Goal: Task Accomplishment & Management: Manage account settings

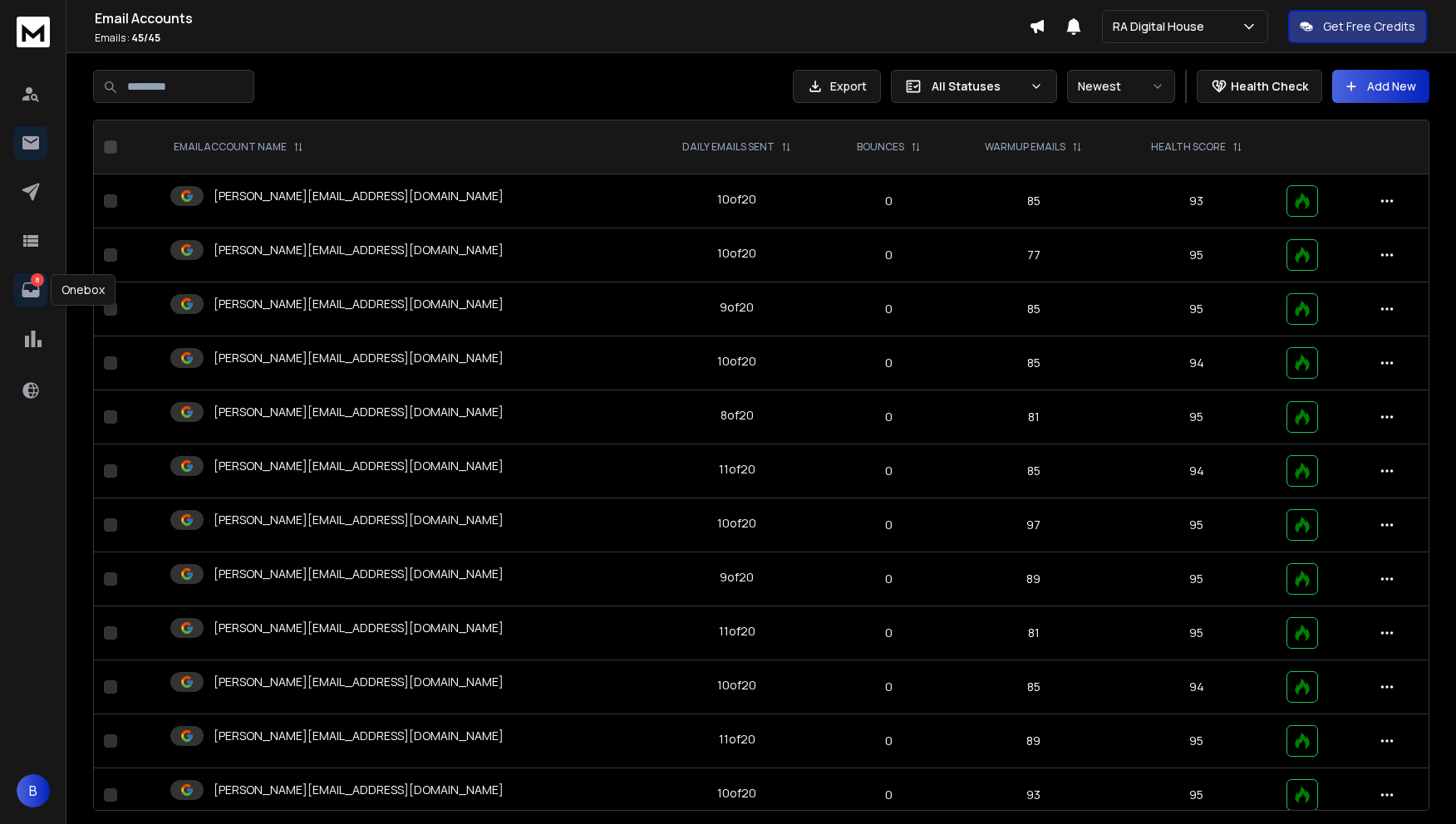
click at [25, 286] on icon at bounding box center [31, 290] width 20 height 20
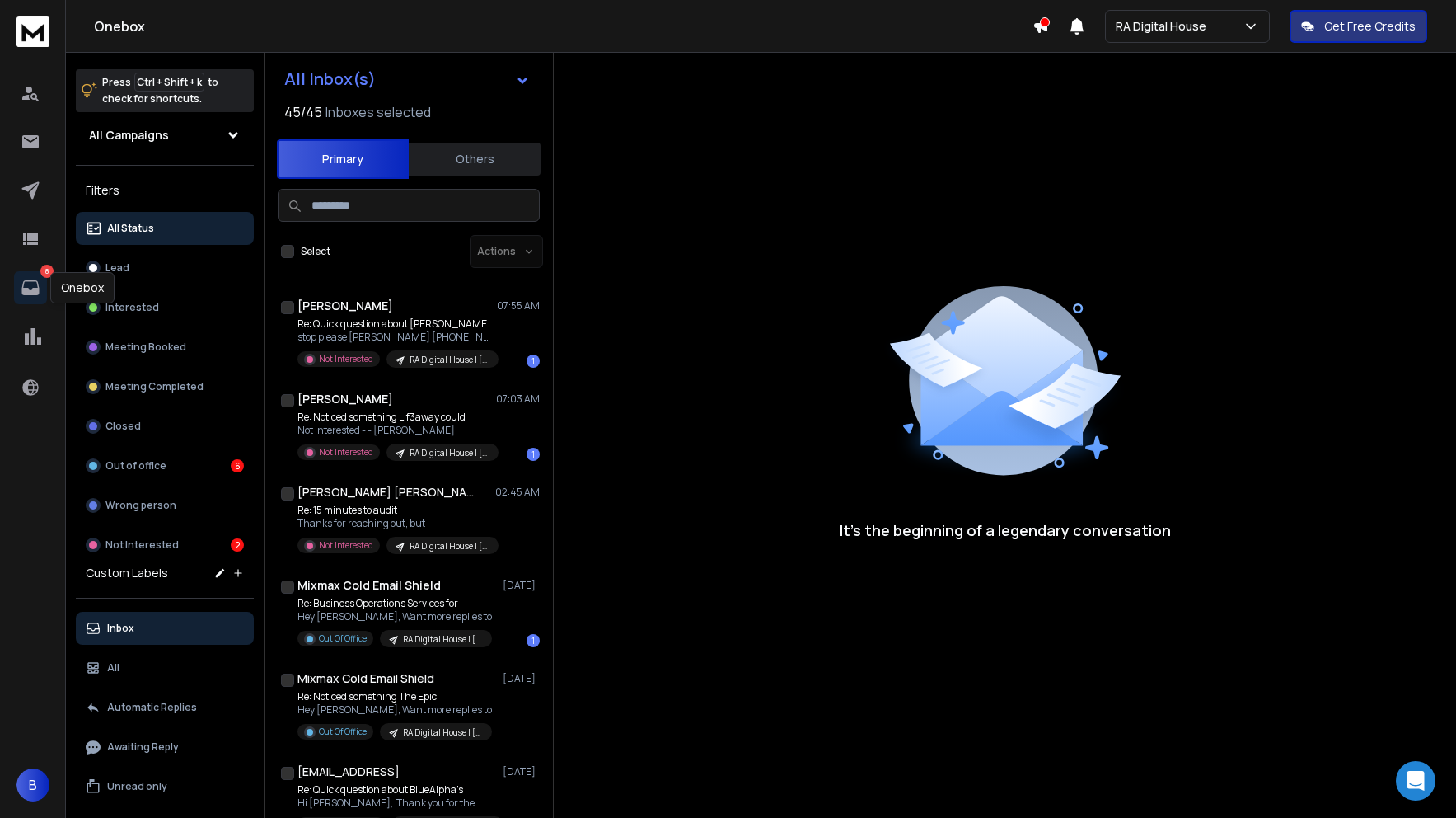
click at [24, 282] on icon at bounding box center [31, 288] width 20 height 20
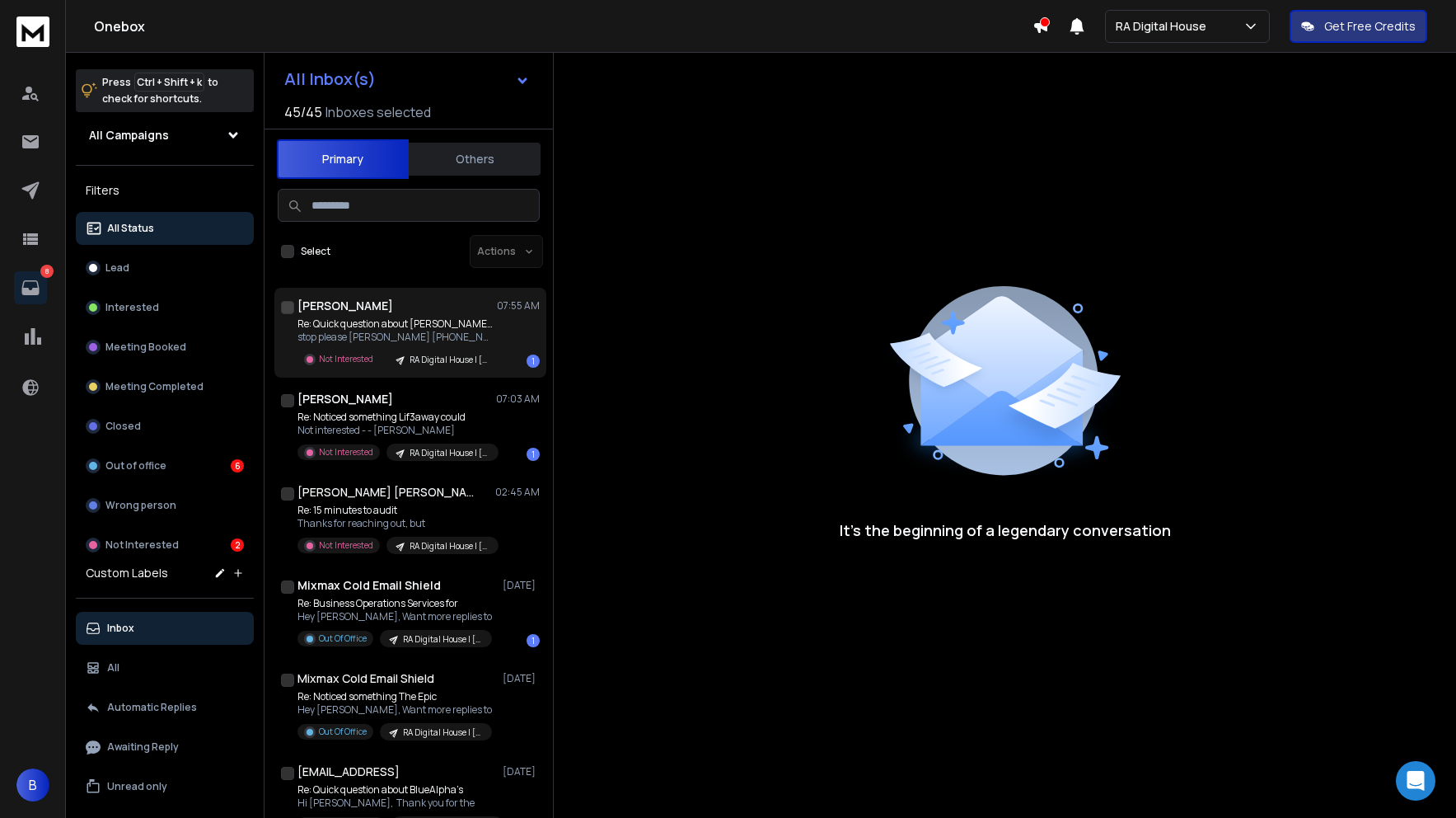
click at [438, 310] on div "[PERSON_NAME] 07:55 AM" at bounding box center [418, 306] width 242 height 17
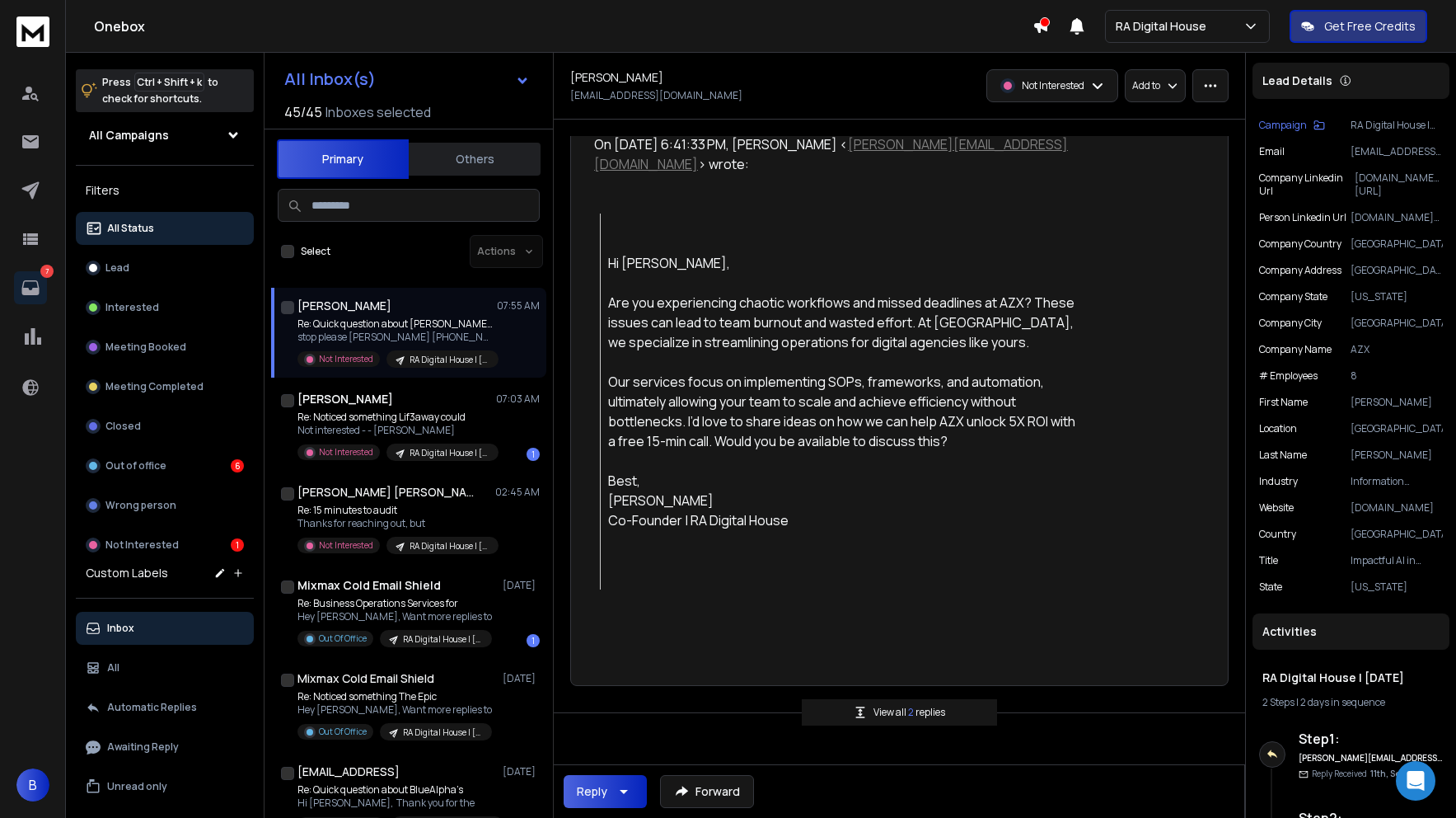
scroll to position [498, 0]
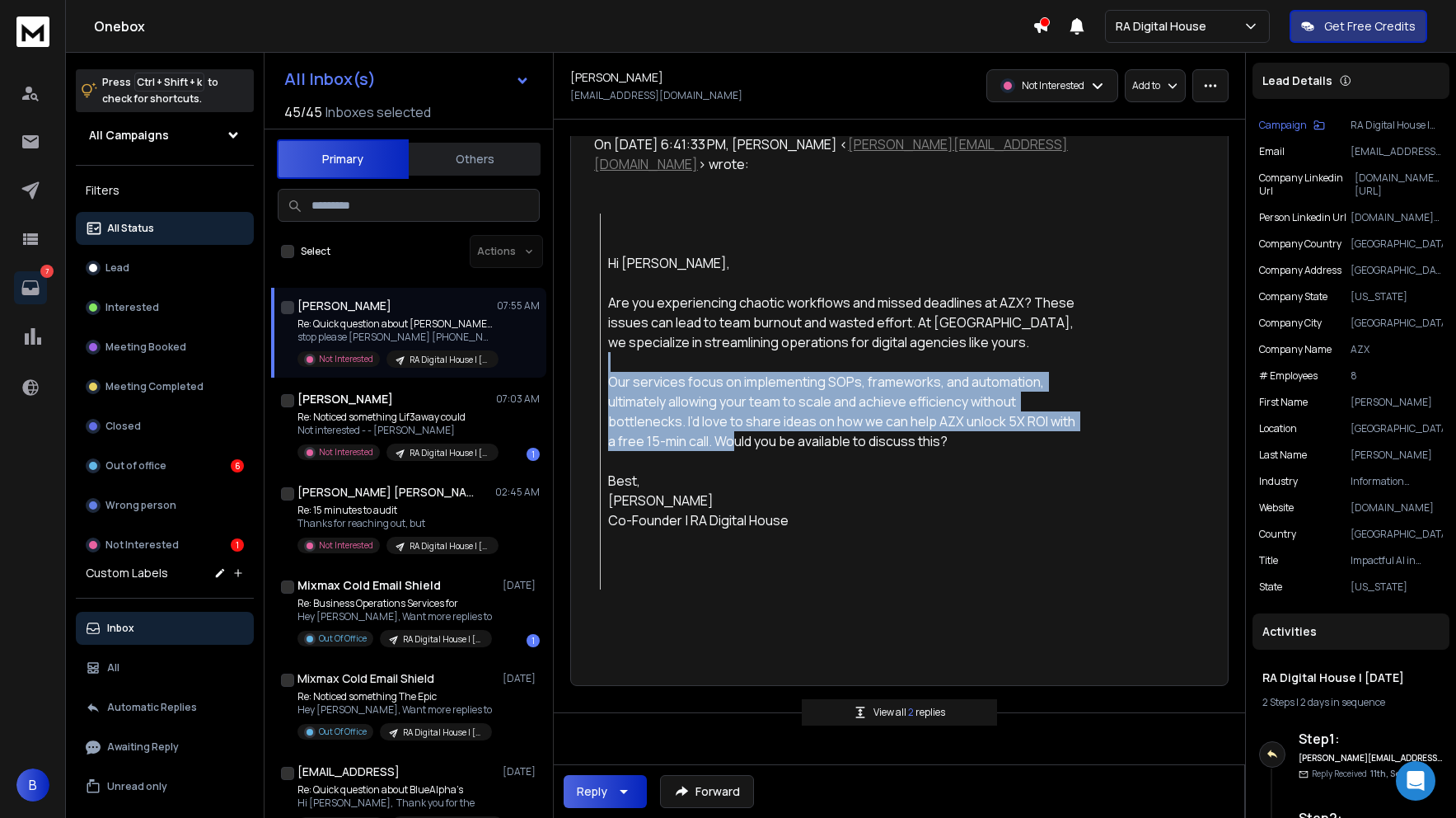
drag, startPoint x: 645, startPoint y: 371, endPoint x: 766, endPoint y: 437, distance: 137.8
click at [766, 437] on div "Hi [PERSON_NAME], Are you experiencing chaotic workflows and missed deadlines a…" at bounding box center [841, 392] width 467 height 277
click at [766, 440] on div "Our services focus on implementing SOPs, frameworks, and automation, ultimately…" at bounding box center [841, 411] width 467 height 80
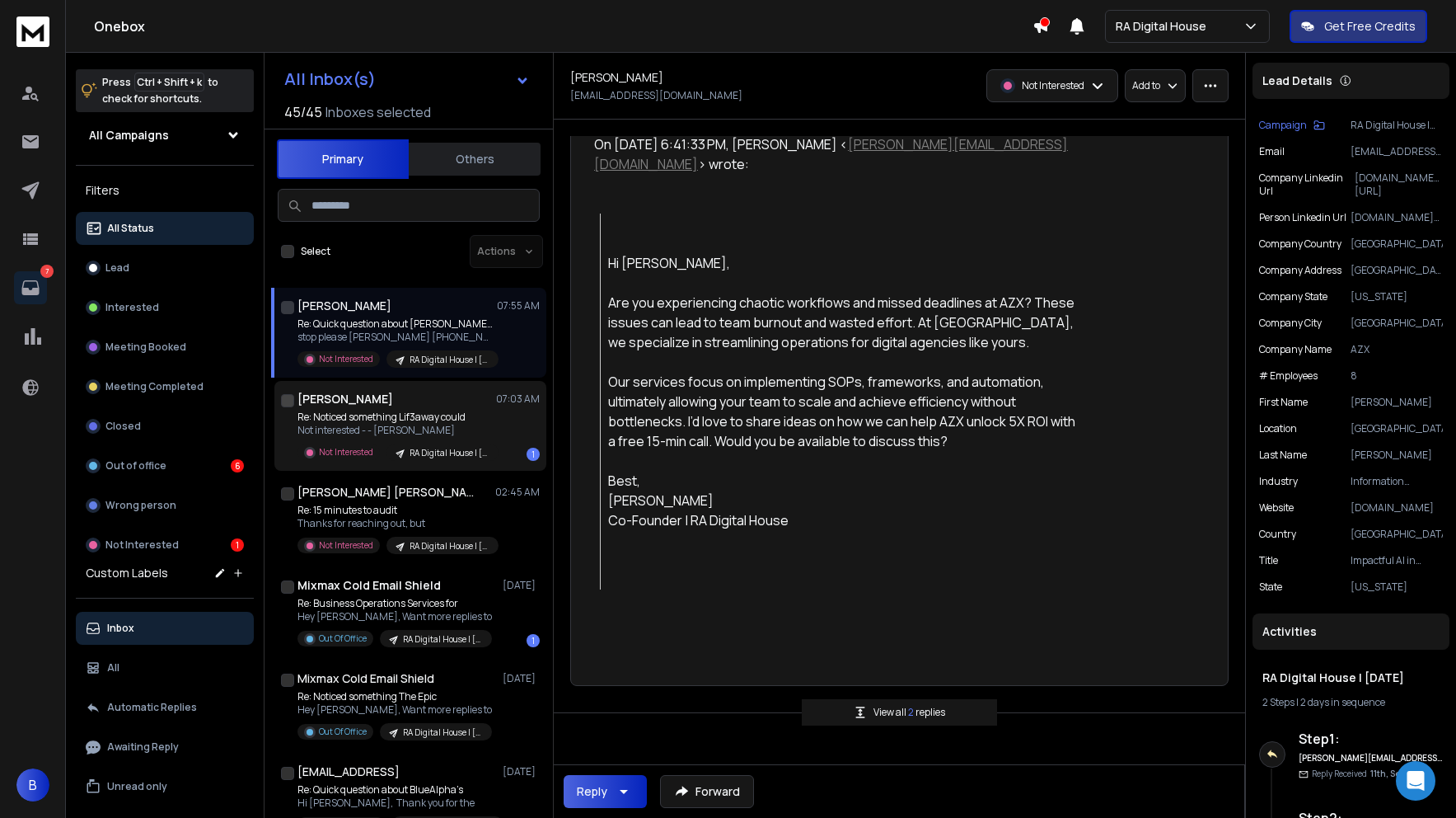
click at [372, 407] on div "[PERSON_NAME] 07:03 AM Re: Noticed something Lif3away could Not interested - - …" at bounding box center [418, 426] width 242 height 70
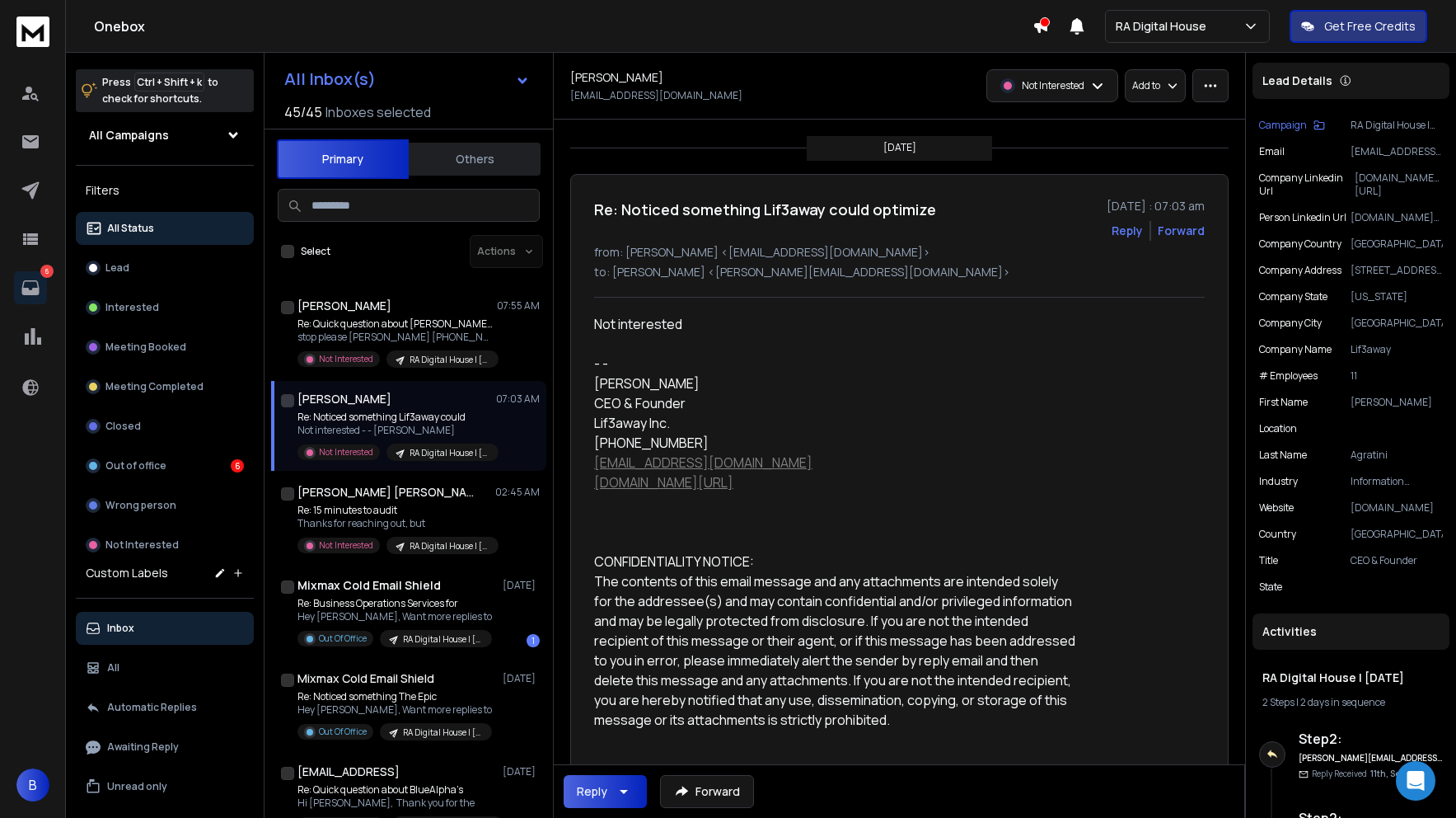
scroll to position [0, 0]
click at [33, 188] on icon at bounding box center [31, 191] width 20 height 20
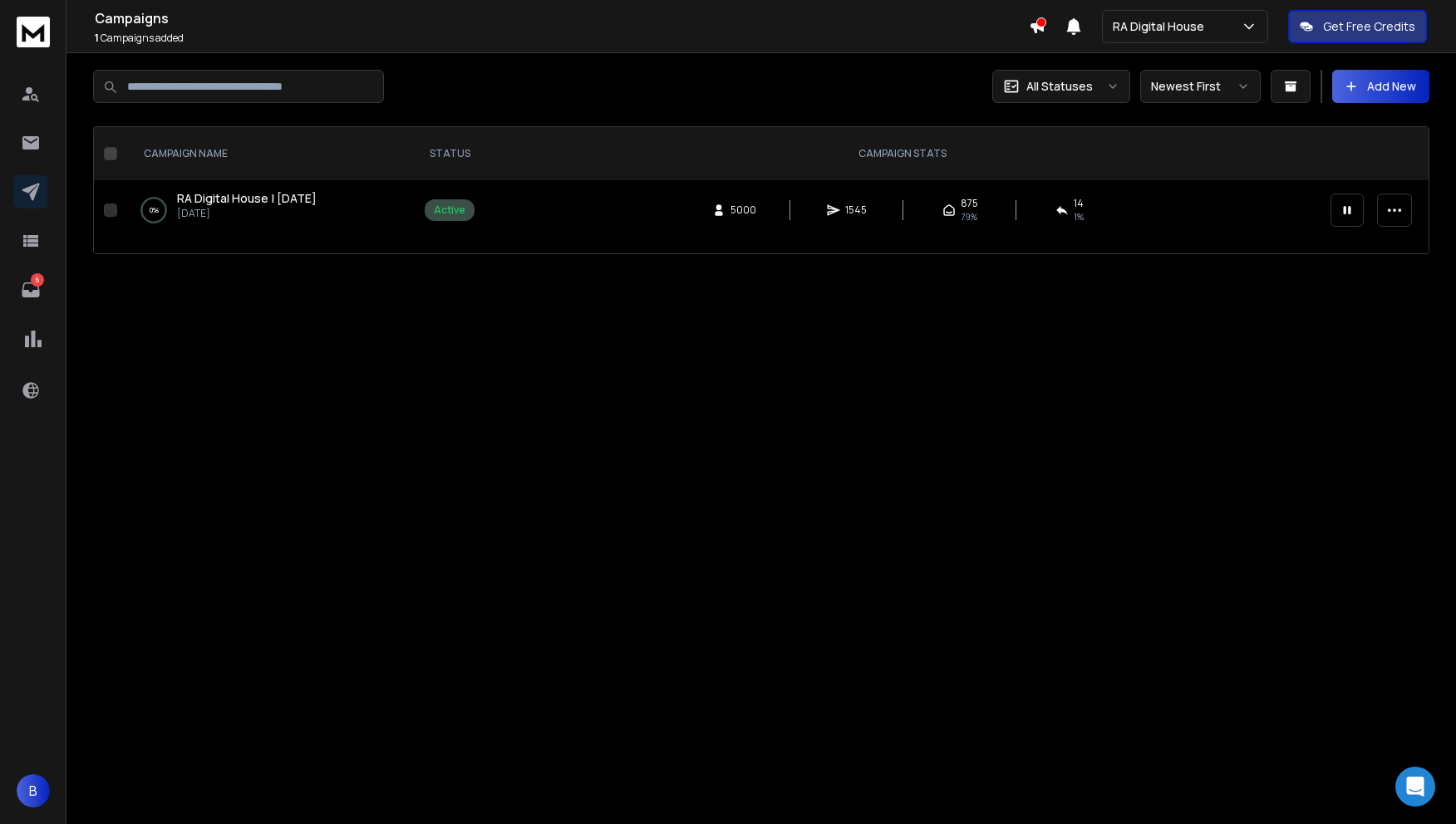
click at [566, 221] on div "5000 1545 875 79 % 14 1 %" at bounding box center [902, 210] width 816 height 26
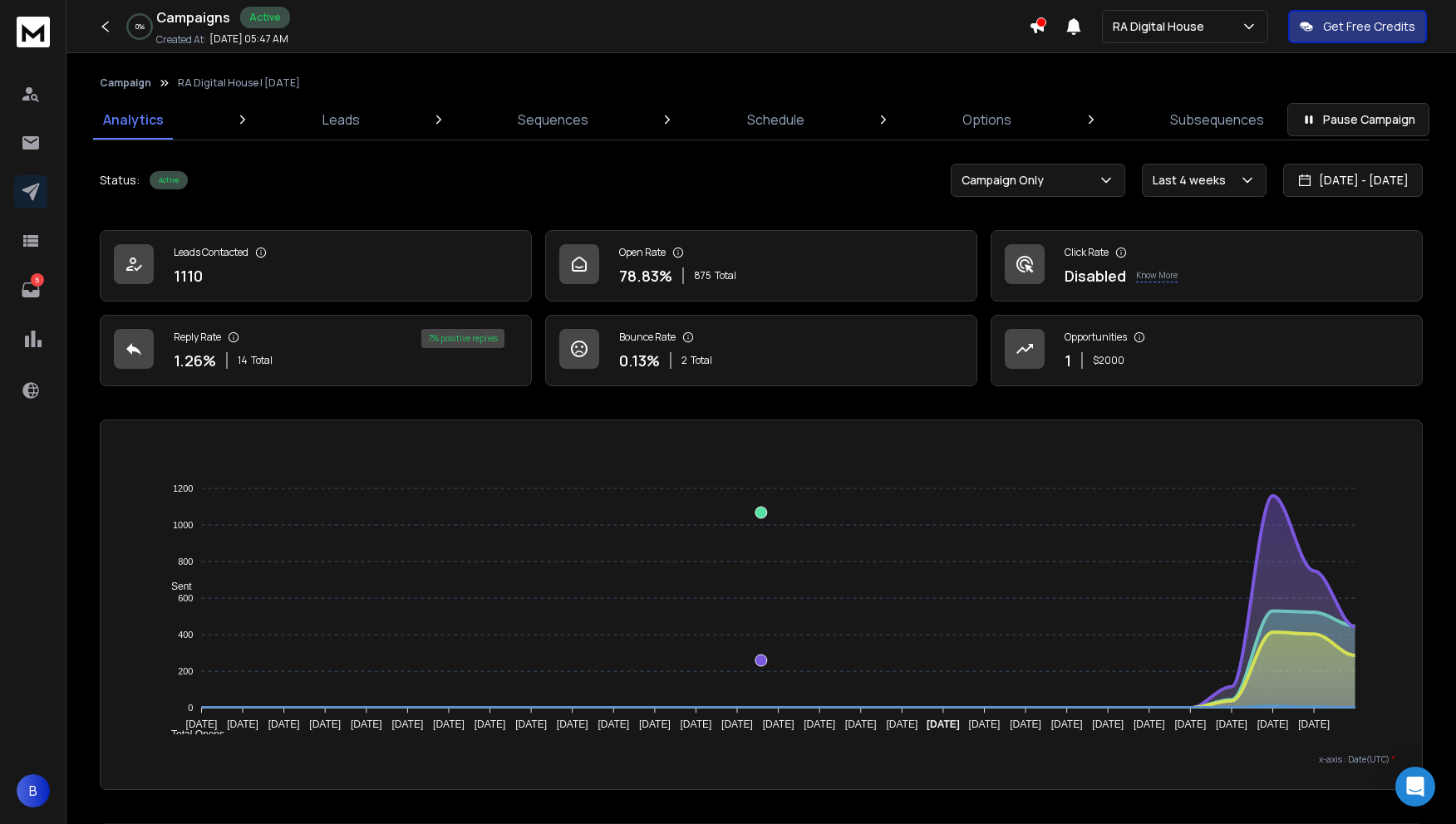
click at [783, 184] on div "Status: Active Pause Campaign Campaign Only Last 4 weeks [DATE] - [DATE]" at bounding box center [761, 180] width 1323 height 33
click at [783, 210] on div "Status: Active Pause Campaign Campaign Only Last 4 weeks [DATE] - [DATE] Leads …" at bounding box center [761, 740] width 1323 height 1154
click at [1009, 105] on link "Options" at bounding box center [987, 119] width 69 height 40
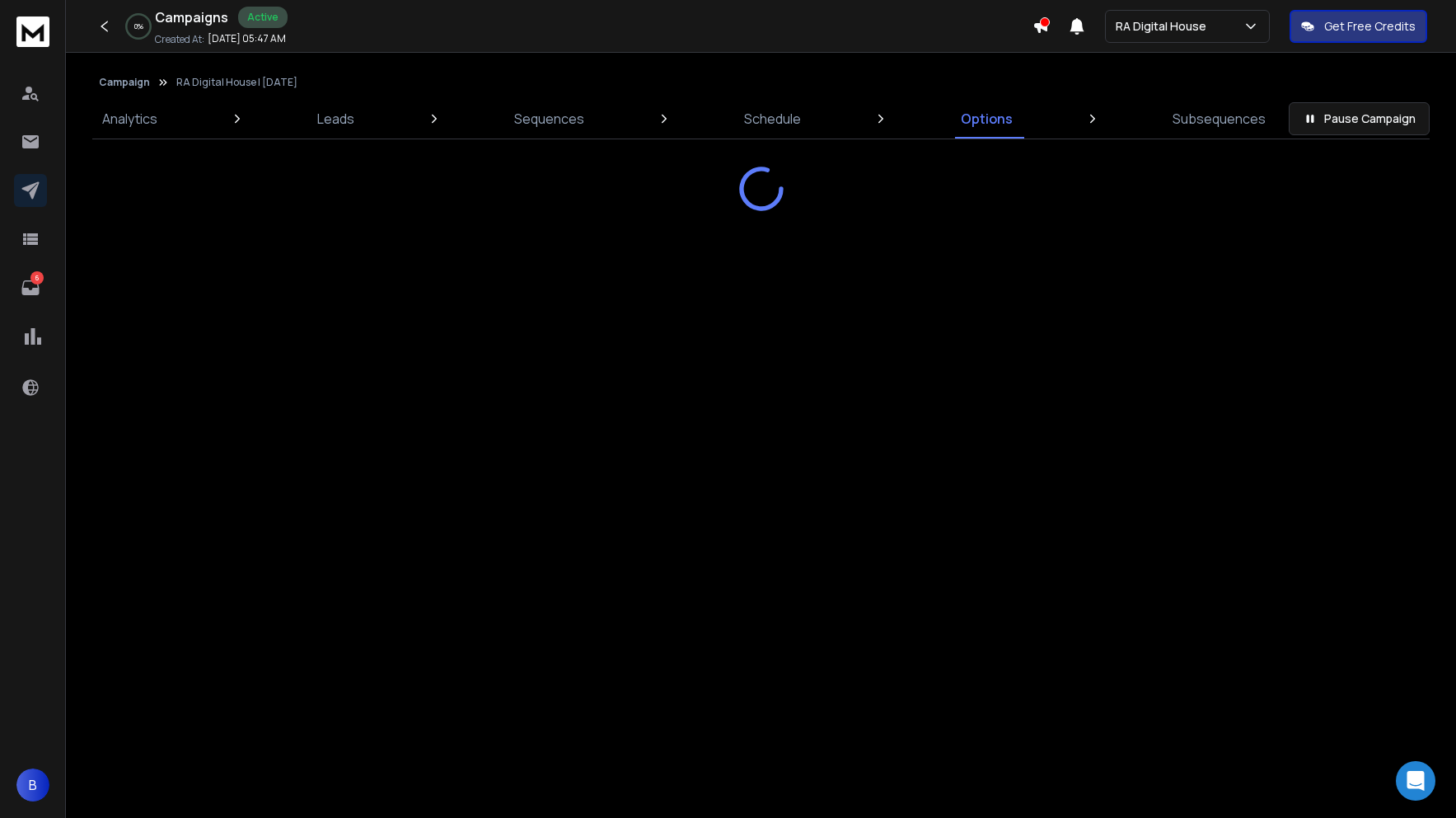
select select "**********"
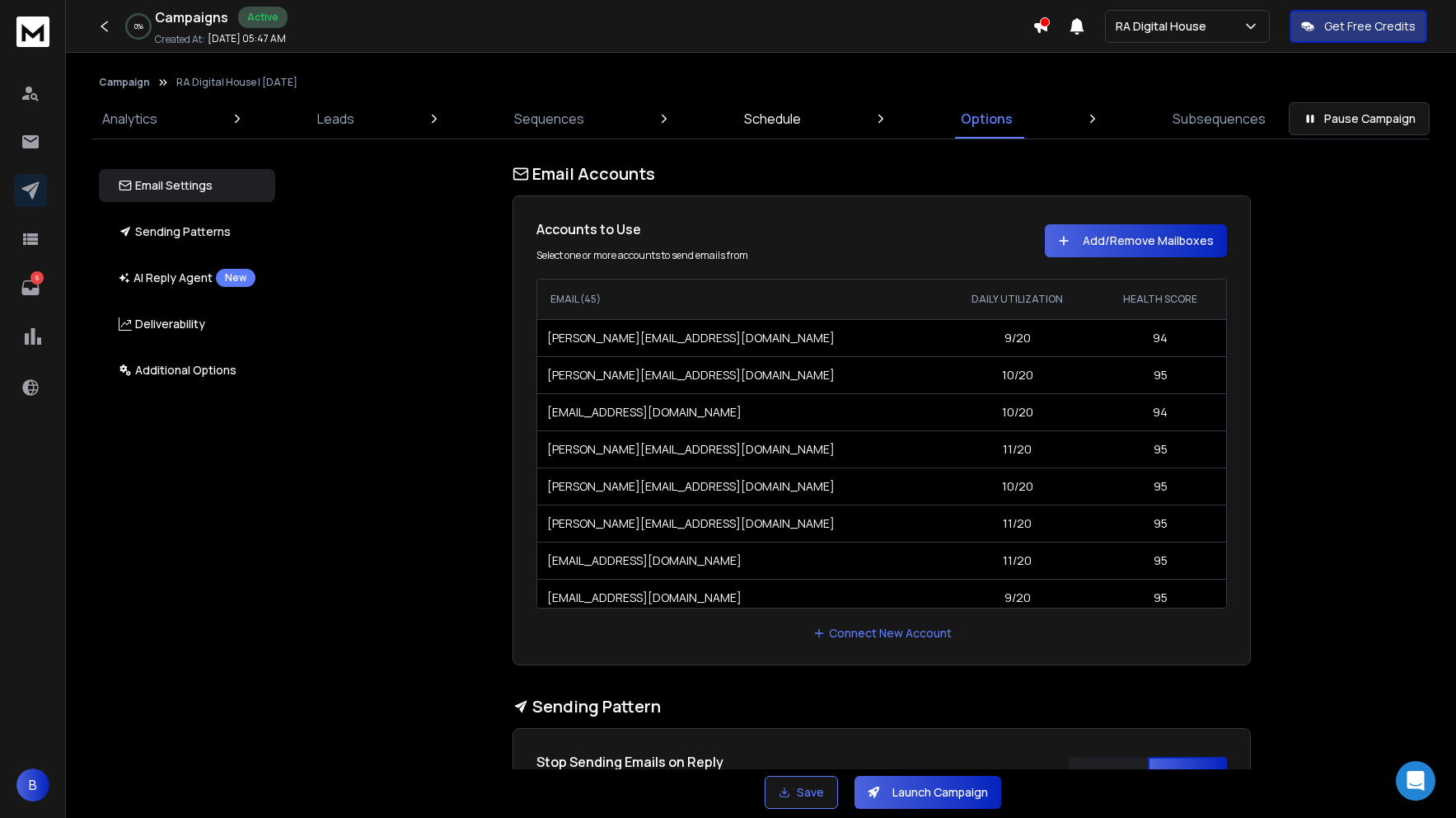
click at [763, 106] on link "Schedule" at bounding box center [773, 118] width 77 height 39
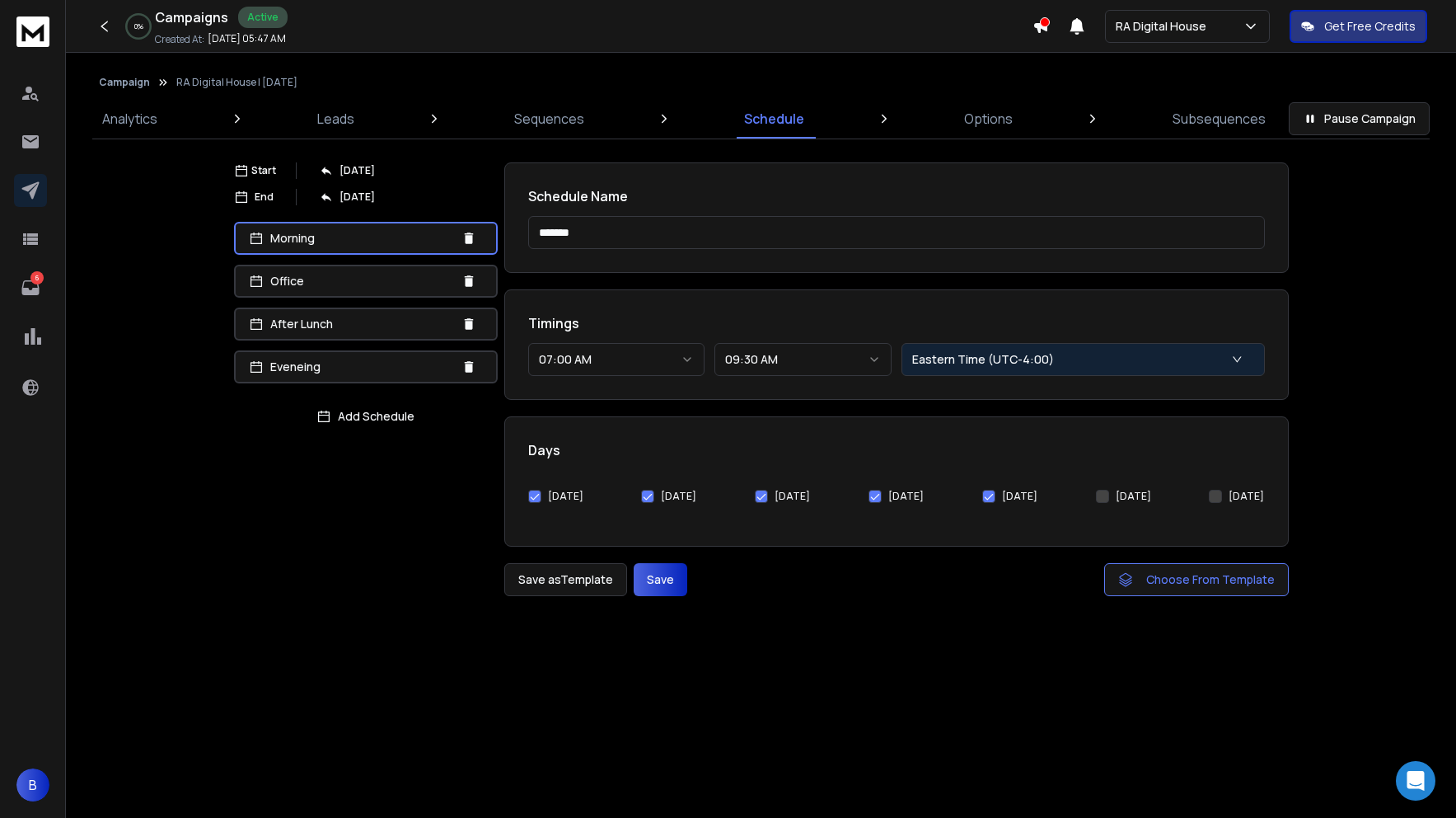
click at [1046, 364] on p "Eastern Time (UTC-4:00)" at bounding box center [986, 359] width 148 height 17
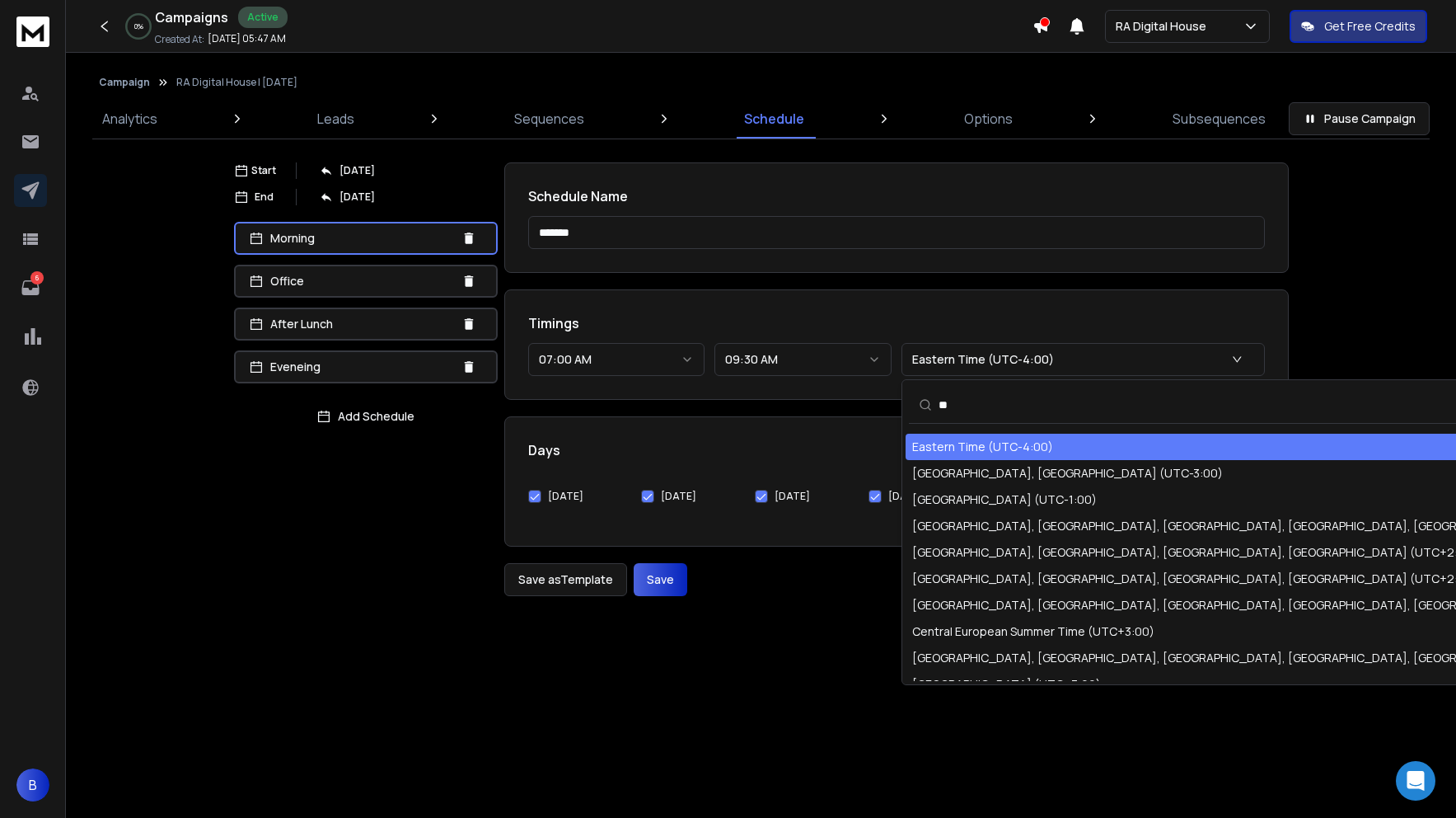
type input "*"
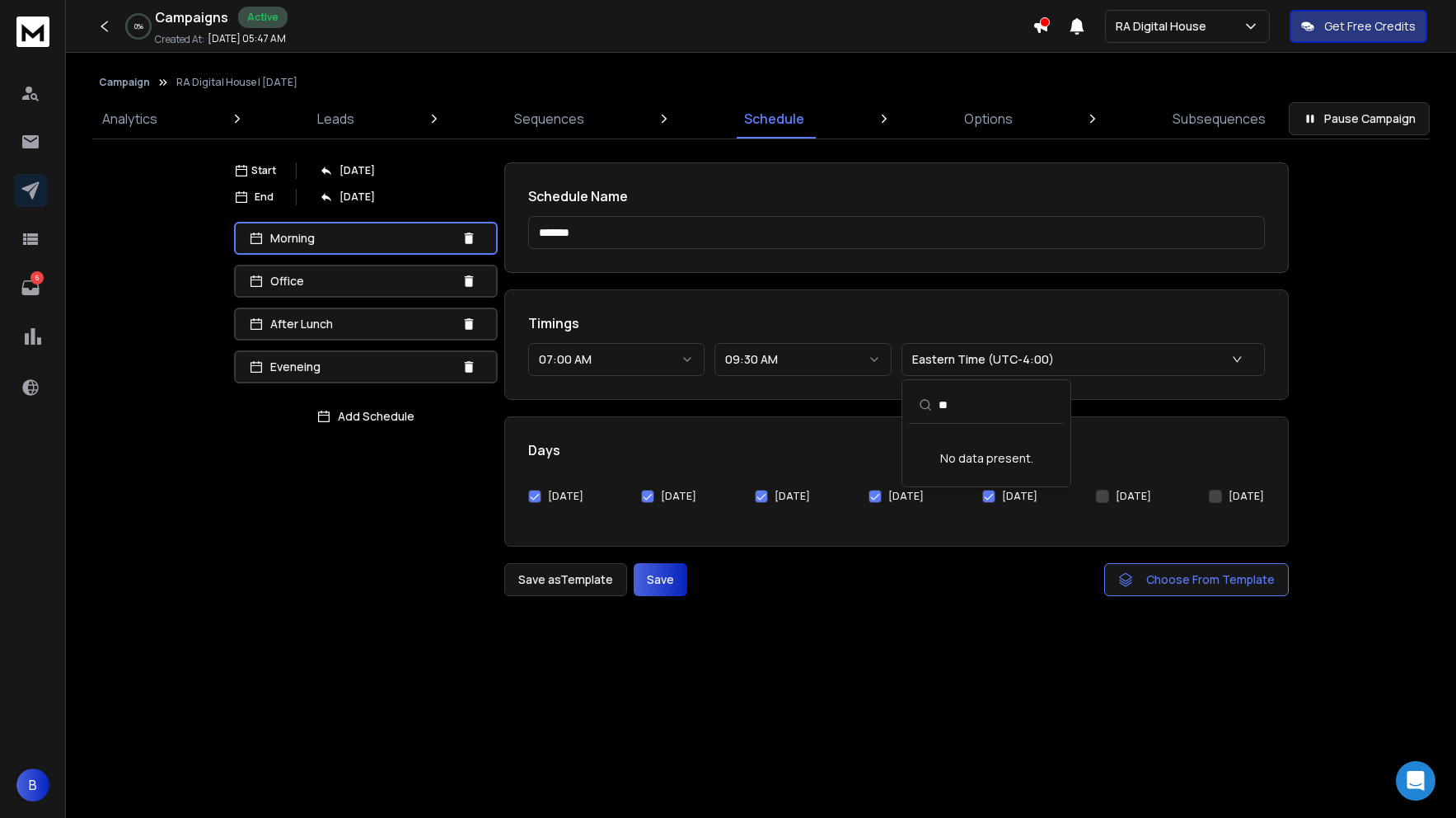
type input "*"
click at [734, 711] on div "Get only verified leads with our AI-powered Lead Finder, starting at $22/mo Try…" at bounding box center [728, 409] width 1456 height 818
click at [109, 121] on p "Analytics" at bounding box center [129, 119] width 55 height 20
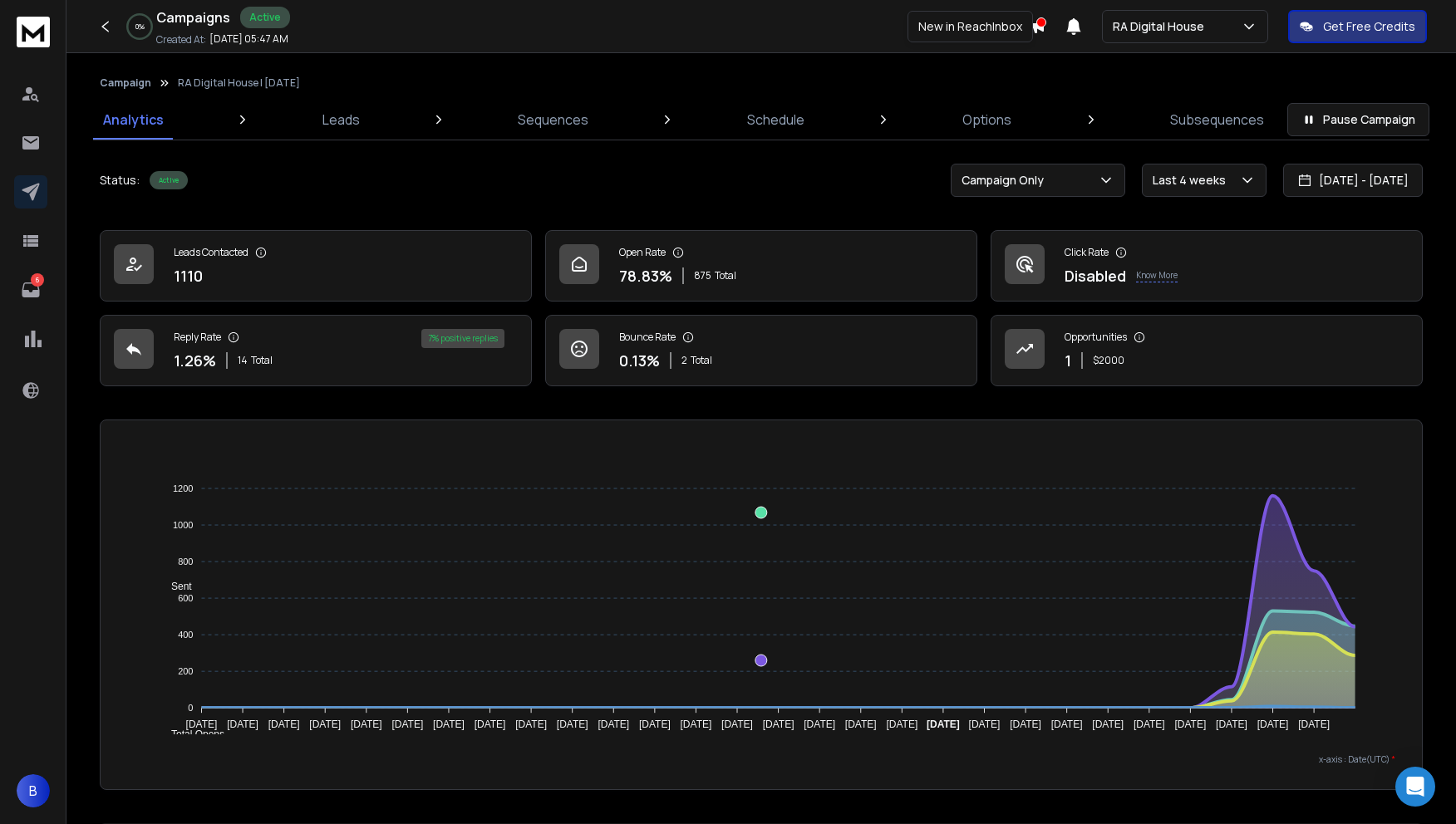
click at [1040, 23] on icon at bounding box center [1037, 26] width 13 height 13
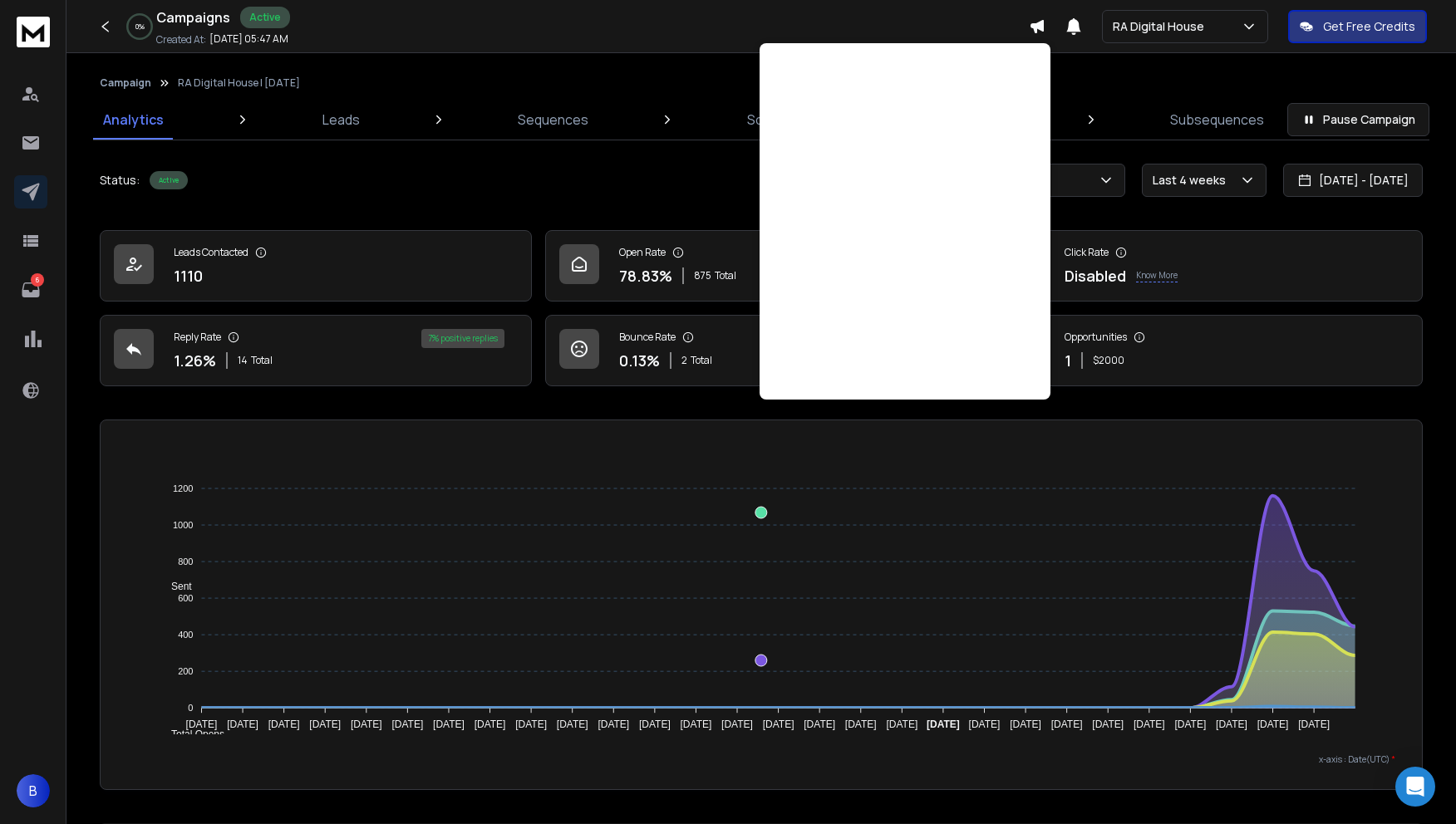
click at [590, 23] on div "0 % Campaigns Active Created At: [DATE] 05:47 AM RA Digital House Get Free Cred…" at bounding box center [728, 26] width 1456 height 53
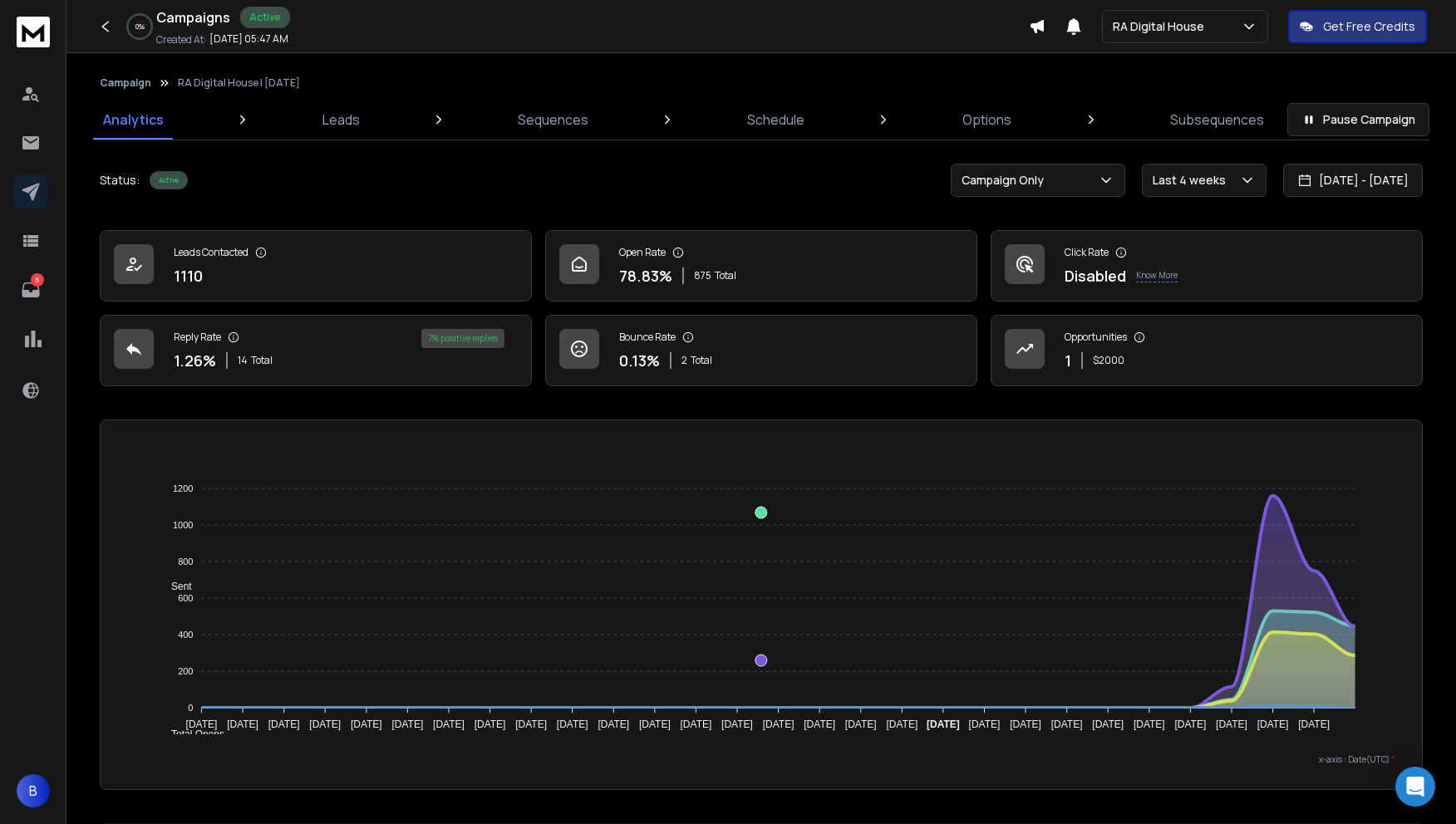
click at [551, 198] on div "Status: Active Pause Campaign Campaign Only Last 4 weeks [DATE] - [DATE] Leads …" at bounding box center [761, 740] width 1323 height 1154
click at [713, 401] on div "Leads Contacted 1110 Open Rate 78.83 % 875 Total Click Rate Disabled Know More …" at bounding box center [761, 774] width 1323 height 1088
click at [980, 416] on div "Leads Contacted 1110 Open Rate 78.83 % 875 Total Click Rate Disabled Know More …" at bounding box center [761, 774] width 1323 height 1088
